Goal: Task Accomplishment & Management: Complete application form

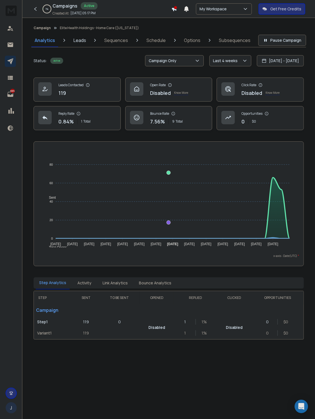
click at [83, 39] on p "Leads" at bounding box center [80, 40] width 13 height 7
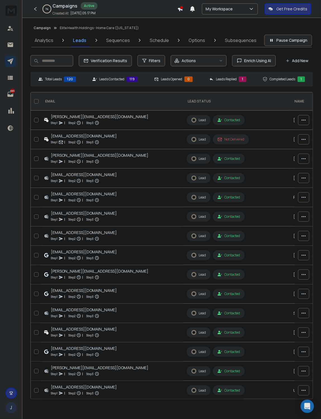
click at [296, 58] on button "Add New" at bounding box center [298, 60] width 32 height 11
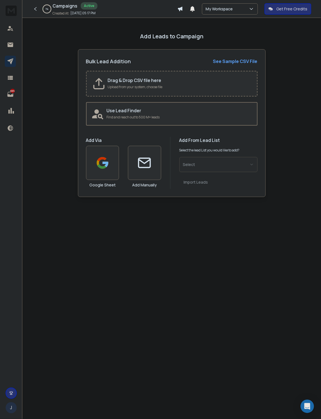
click at [157, 89] on p "Upload from your system, choose file" at bounding box center [180, 87] width 144 height 4
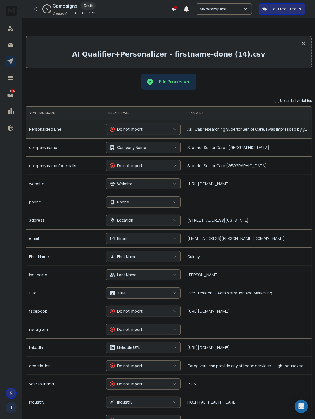
click at [166, 130] on button "Do not import" at bounding box center [143, 129] width 75 height 11
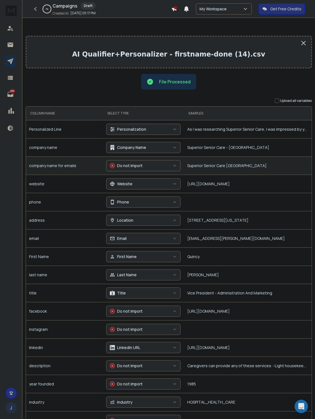
click at [145, 168] on button "Do not import" at bounding box center [143, 165] width 75 height 11
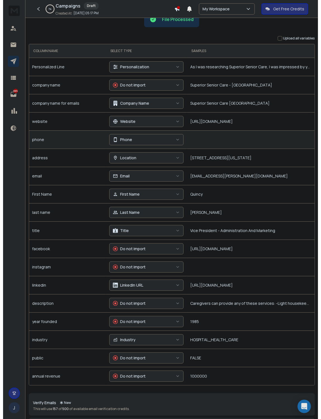
scroll to position [84, 0]
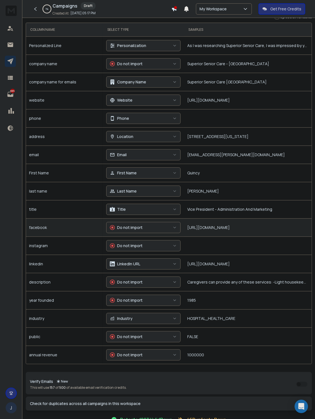
click at [137, 225] on div "Do not import" at bounding box center [126, 228] width 33 height 6
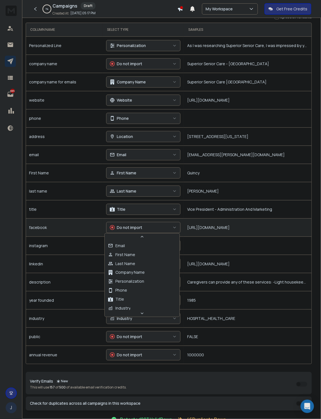
scroll to position [56, 0]
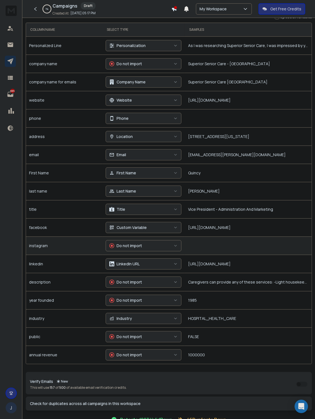
click at [133, 246] on div "Do not import" at bounding box center [125, 246] width 33 height 6
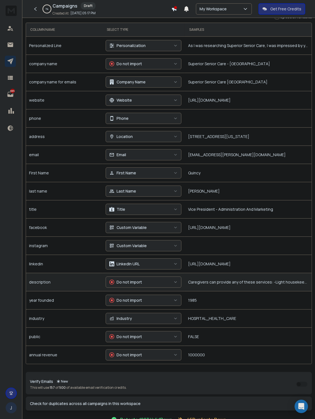
click at [141, 283] on button "Do not import" at bounding box center [144, 281] width 76 height 11
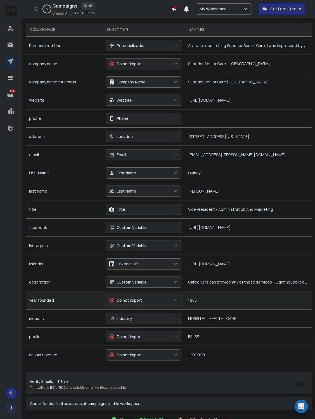
click at [142, 301] on button "Do not import" at bounding box center [144, 299] width 76 height 11
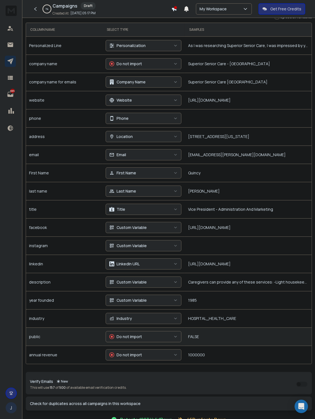
click at [140, 336] on button "Do not import" at bounding box center [144, 336] width 76 height 11
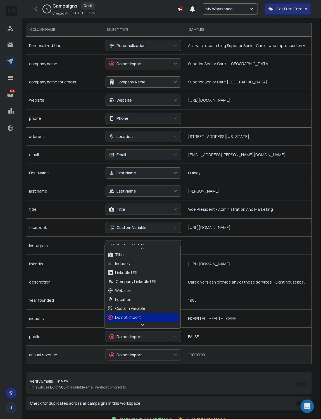
click at [128, 353] on div "Do not import" at bounding box center [125, 355] width 33 height 6
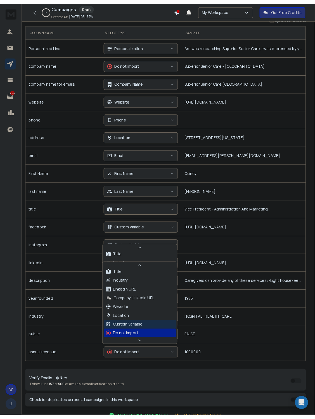
scroll to position [51, 0]
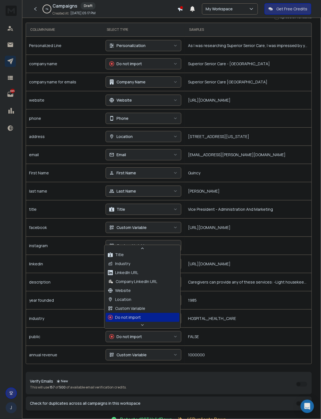
click at [143, 417] on p "Detected [STREET_ADDRESS]" at bounding box center [146, 419] width 52 height 7
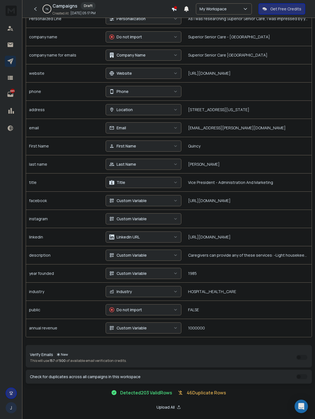
scroll to position [112, 0]
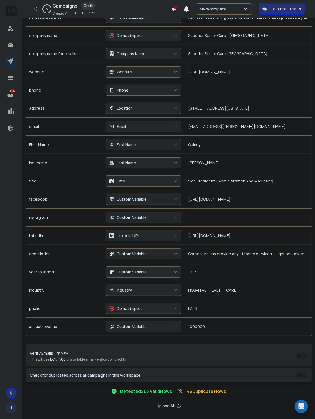
click at [153, 408] on button "Upload All" at bounding box center [168, 405] width 33 height 11
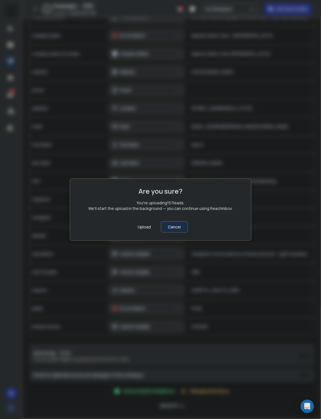
click at [147, 223] on button "Upload" at bounding box center [144, 226] width 22 height 11
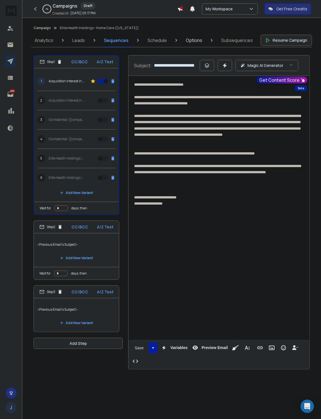
click at [192, 40] on p "Options" at bounding box center [194, 40] width 16 height 7
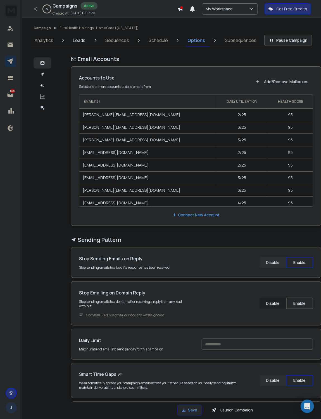
click at [73, 43] on link "Leads" at bounding box center [79, 40] width 19 height 13
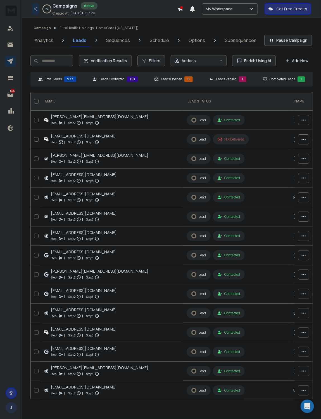
click at [35, 10] on icon at bounding box center [35, 8] width 5 height 5
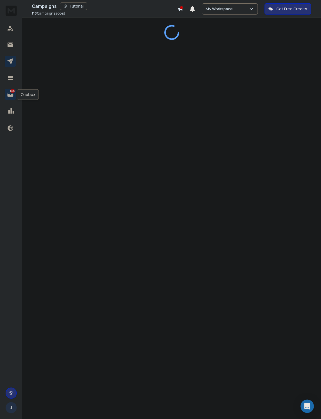
click at [11, 99] on link "1685" at bounding box center [10, 94] width 11 height 11
